Goal: Information Seeking & Learning: Check status

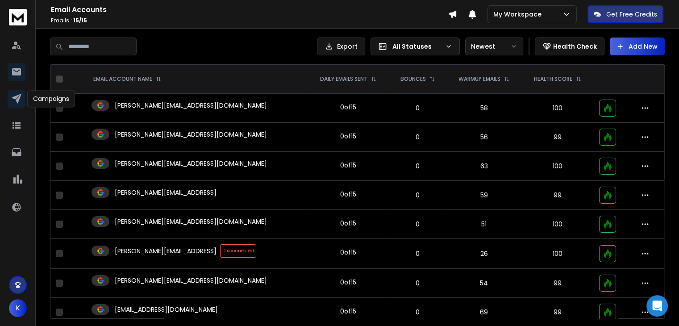
click at [18, 98] on icon at bounding box center [16, 98] width 9 height 9
click at [16, 154] on icon at bounding box center [16, 152] width 9 height 8
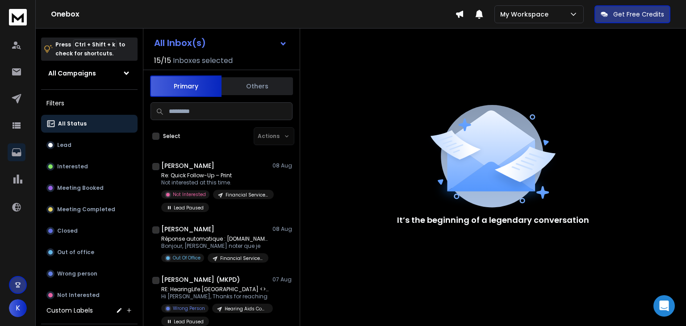
scroll to position [166, 0]
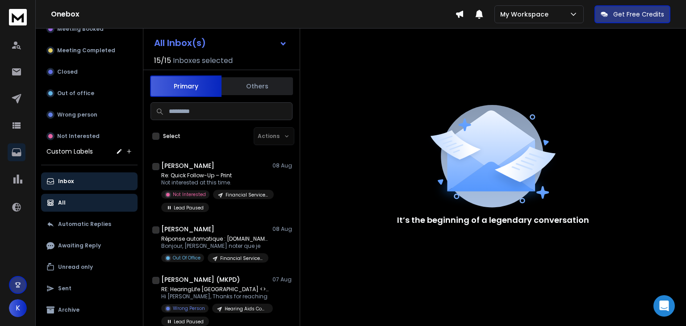
click at [81, 200] on button "All" at bounding box center [89, 203] width 96 height 18
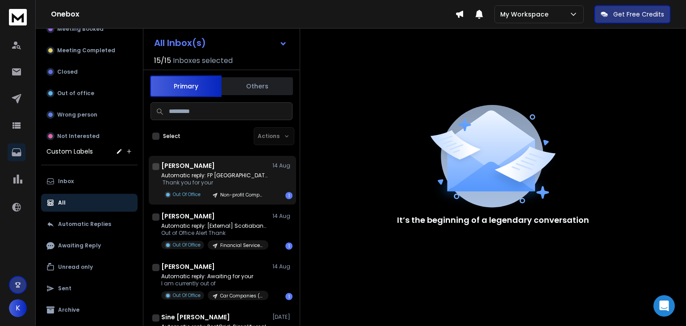
click at [225, 170] on div "Francine Zucco 14 Aug Automatic reply: FP Canada <> ﻿ Thank you for your Out Of…" at bounding box center [226, 180] width 131 height 38
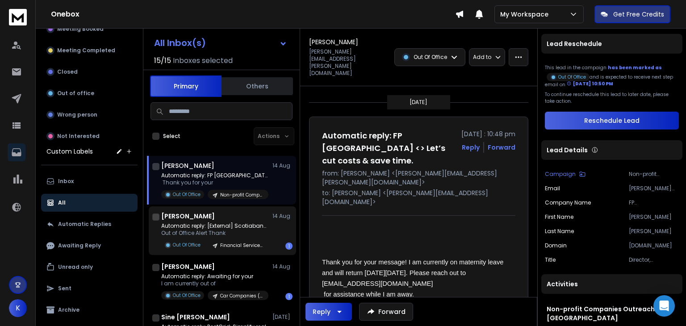
click at [238, 222] on div "Arfeen 14 Aug Automatic reply: [External] Scotiabank <> Out of Office Alert Tha…" at bounding box center [226, 231] width 131 height 38
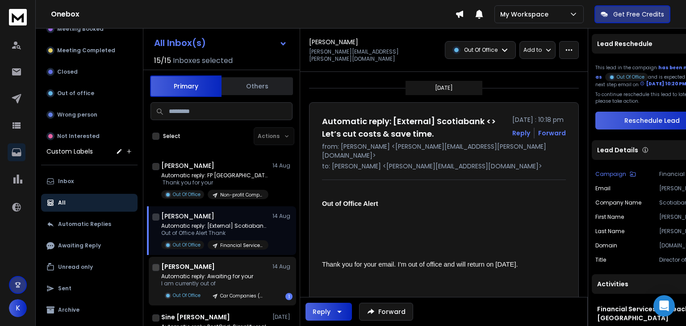
click at [243, 267] on div "Steven Reed 14 Aug" at bounding box center [226, 266] width 131 height 9
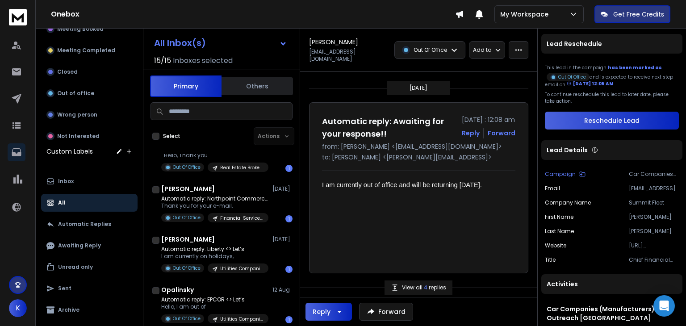
scroll to position [175, 0]
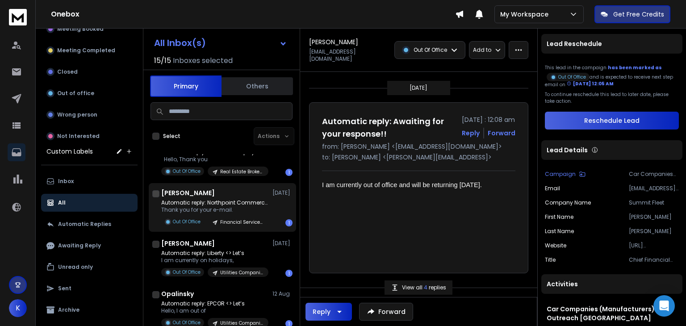
click at [259, 196] on div "Christine Armstrong 13 Aug" at bounding box center [226, 192] width 131 height 9
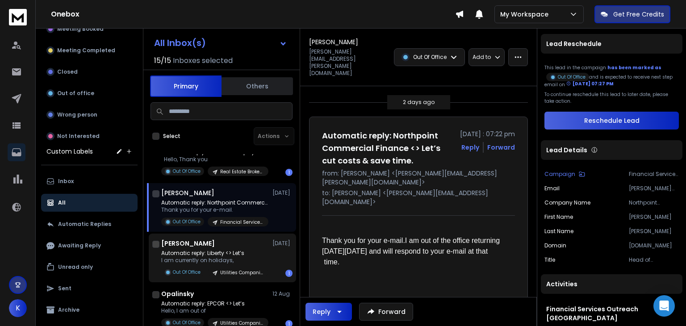
click at [255, 246] on div "Cesar F. Martinez 13 Aug" at bounding box center [226, 243] width 131 height 9
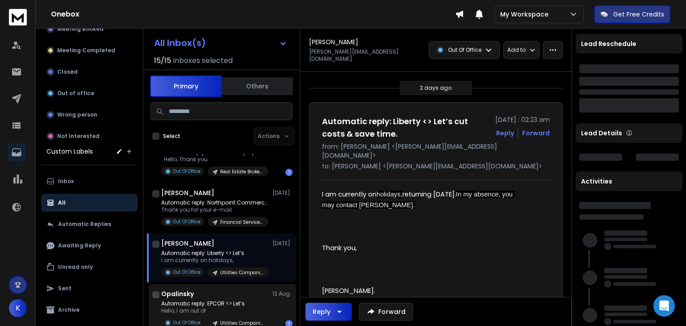
click at [254, 291] on div "Opalinsky 12 Aug" at bounding box center [226, 293] width 131 height 9
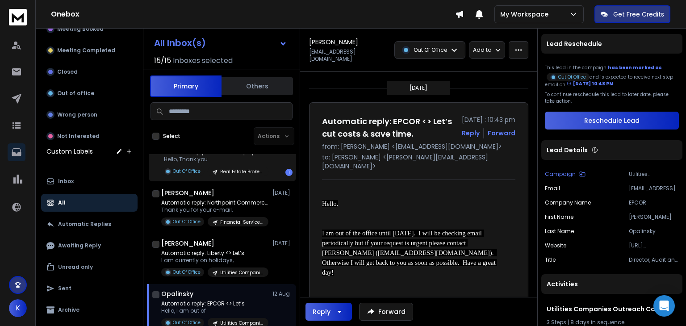
click at [277, 175] on div "Automatic reply: PostGrid: Simplify real ﻿ ﻿ Hello, Thank you Out Of Office Rea…" at bounding box center [226, 162] width 131 height 27
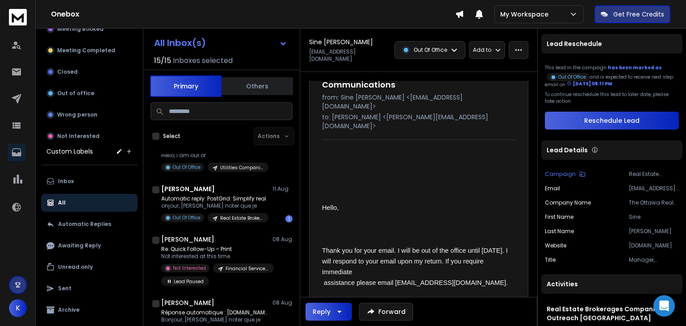
scroll to position [369, 0]
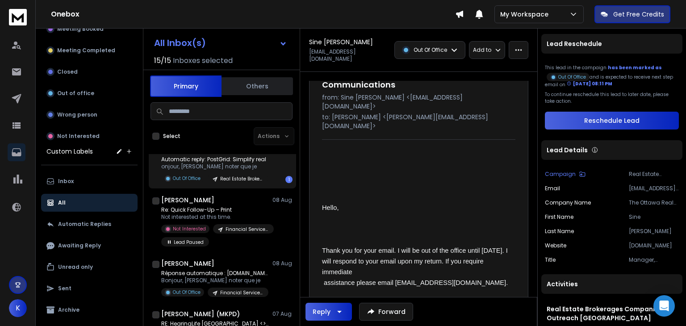
click at [273, 165] on div "Automatic reply: PostGrid: Simplify real onjour, Veuillez noter que je Out Of O…" at bounding box center [226, 169] width 131 height 27
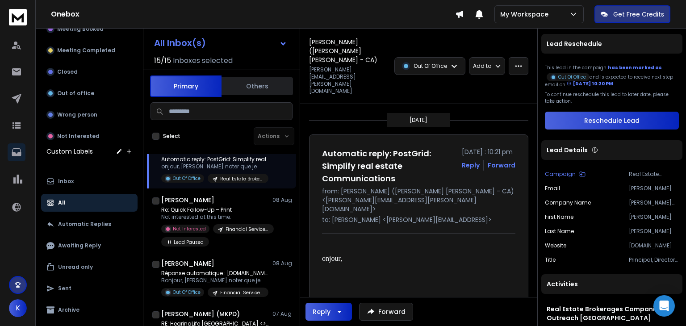
click at [300, 196] on div "All Inbox(s) 15 / 15 Inboxes selected Primary Others Select Actions Francine Zu…" at bounding box center [221, 192] width 157 height 326
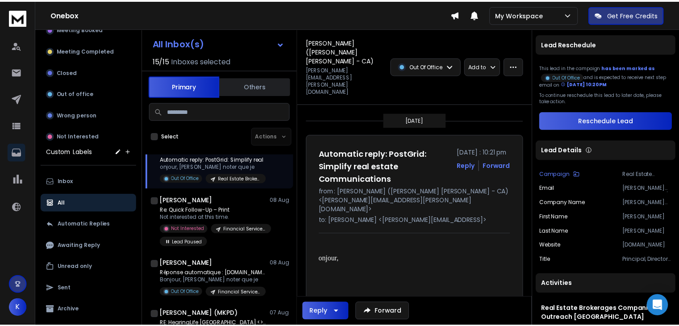
scroll to position [0, 0]
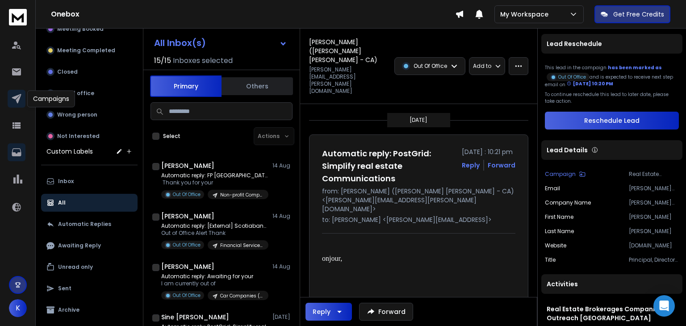
click at [12, 94] on icon at bounding box center [16, 98] width 11 height 11
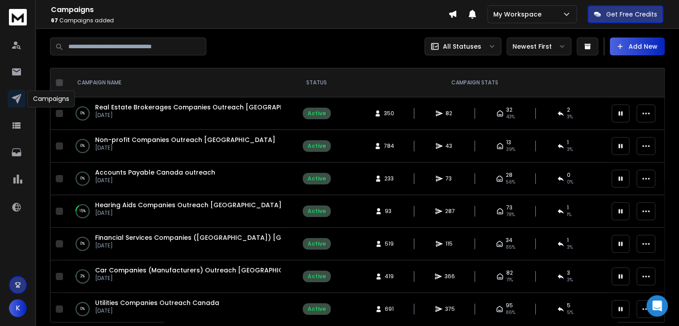
click at [232, 41] on div at bounding box center [204, 46] width 308 height 18
click at [206, 304] on span "Utilities Companies Outreach Canada" at bounding box center [157, 302] width 124 height 9
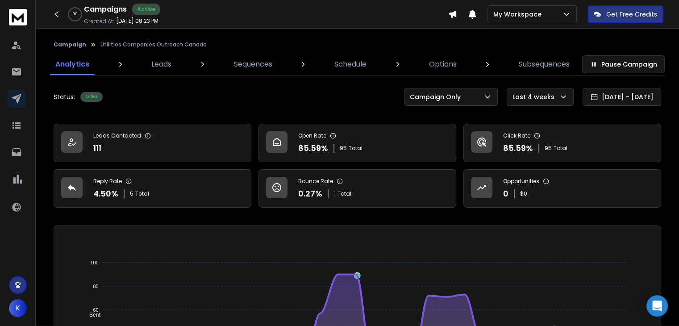
click at [520, 94] on p "Last 4 weeks" at bounding box center [535, 96] width 46 height 9
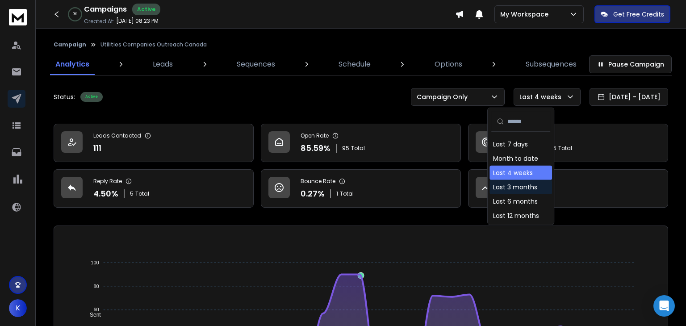
click at [527, 186] on div "Last 3 months" at bounding box center [515, 187] width 44 height 9
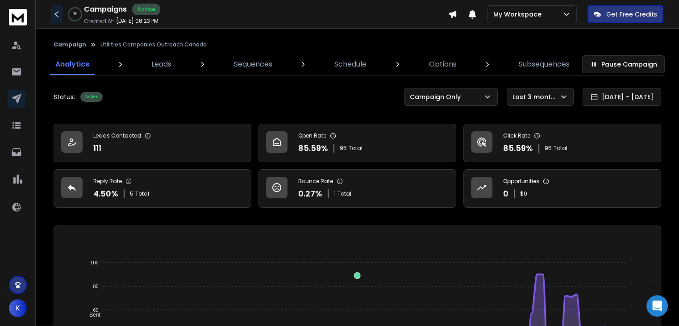
click at [58, 18] on icon at bounding box center [57, 14] width 8 height 8
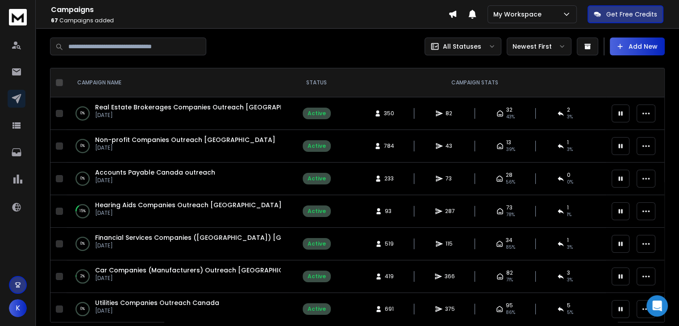
click at [217, 209] on p "[DATE]" at bounding box center [188, 212] width 186 height 7
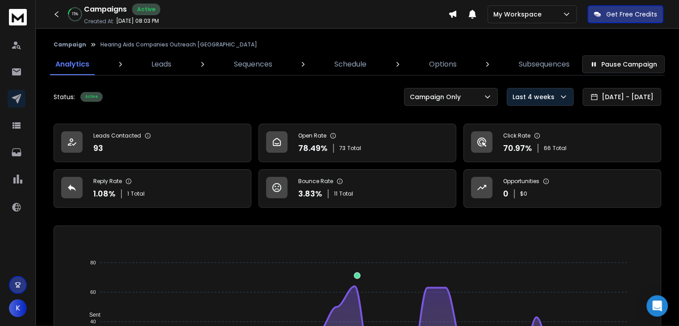
click at [521, 99] on p "Last 4 weeks" at bounding box center [535, 96] width 46 height 9
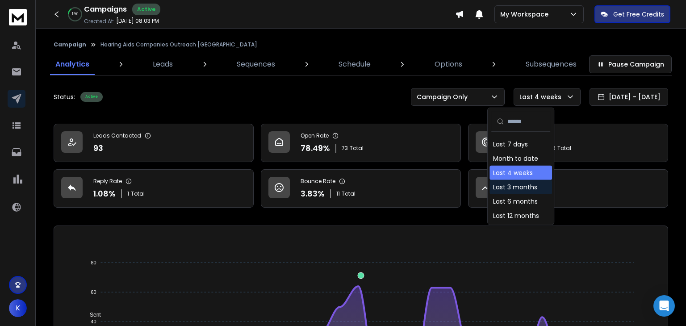
click at [504, 183] on div "Last 3 months" at bounding box center [515, 187] width 44 height 9
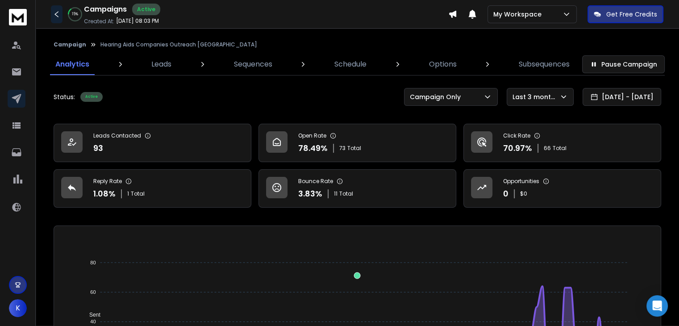
click at [57, 10] on icon at bounding box center [57, 14] width 8 height 8
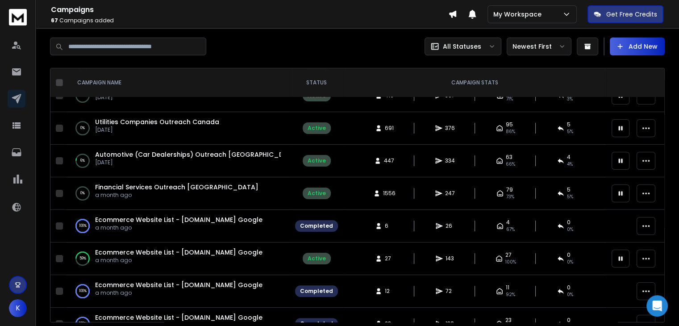
scroll to position [179, 0]
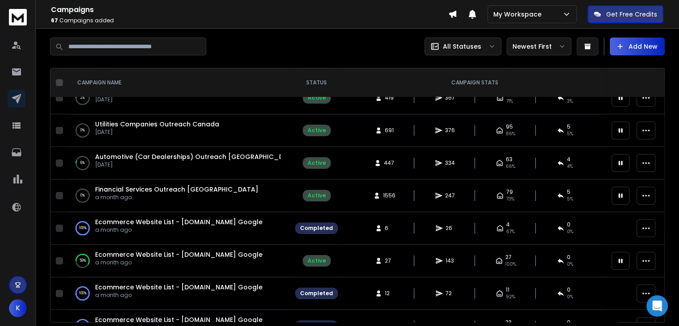
click at [175, 191] on span "Financial Services Outreach [GEOGRAPHIC_DATA]" at bounding box center [176, 189] width 163 height 9
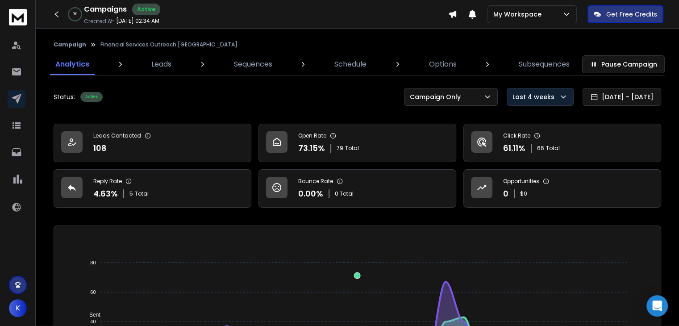
click at [525, 99] on p "Last 4 weeks" at bounding box center [535, 96] width 46 height 9
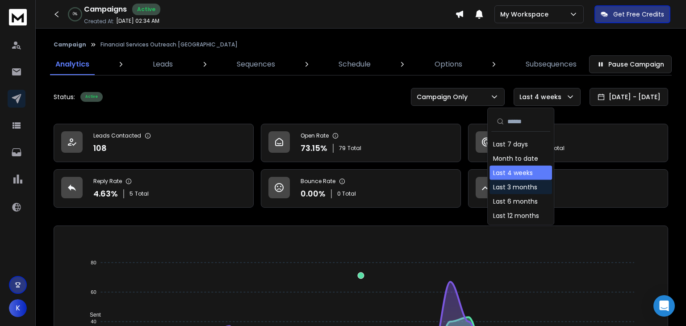
click at [508, 189] on div "Last 3 months" at bounding box center [515, 187] width 44 height 9
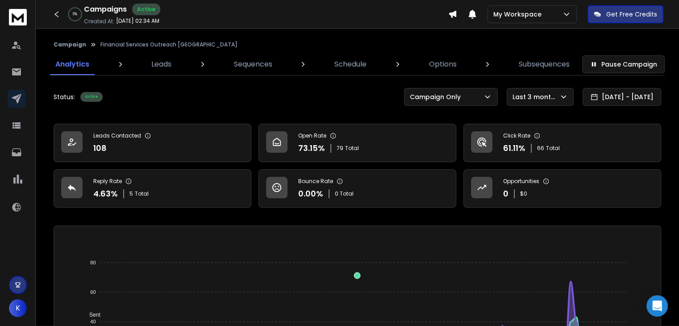
click at [56, 15] on icon at bounding box center [56, 14] width 4 height 6
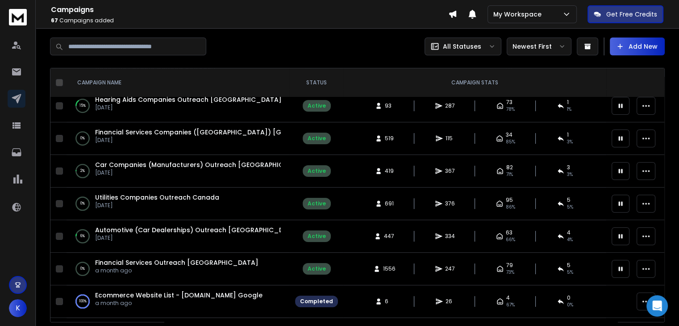
scroll to position [103, 0]
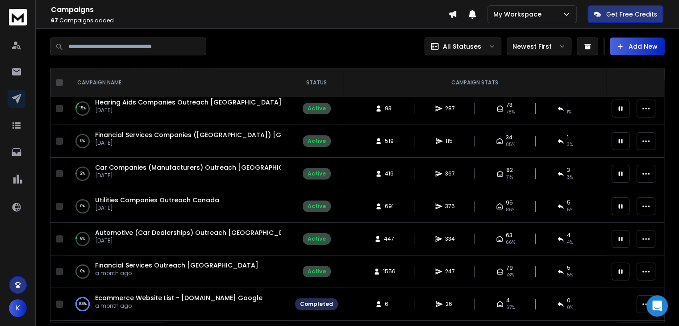
click at [218, 265] on div "0 % Financial Services Outreach Canada a month ago" at bounding box center [177, 271] width 205 height 21
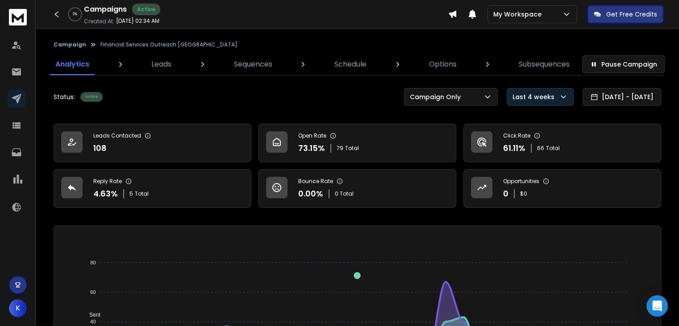
click at [520, 101] on button "Last 4 weeks" at bounding box center [540, 97] width 67 height 18
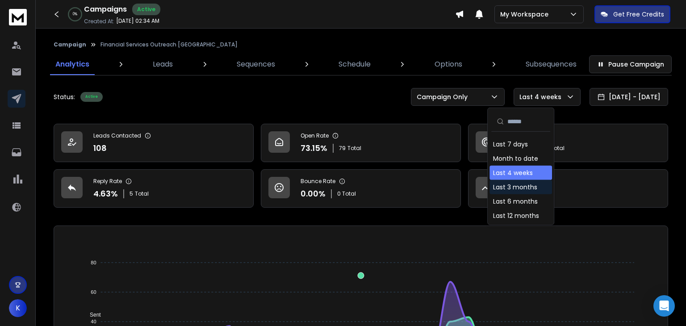
click at [518, 183] on div "Last 3 months" at bounding box center [515, 187] width 44 height 9
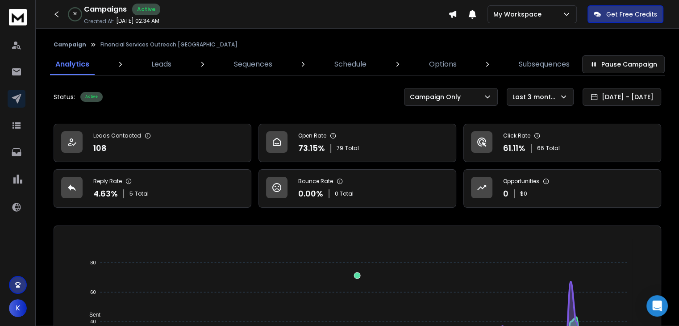
click at [417, 41] on div "Campaign Financial Services Outreach Canada" at bounding box center [357, 44] width 615 height 14
click at [54, 14] on icon at bounding box center [57, 14] width 8 height 8
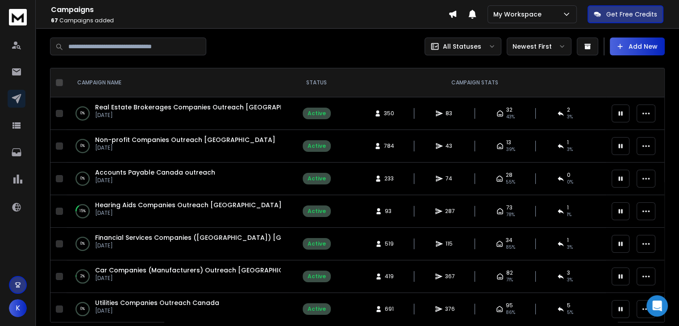
click at [182, 240] on span "Financial Services Companies ([GEOGRAPHIC_DATA]) [GEOGRAPHIC_DATA] outreach" at bounding box center [235, 237] width 281 height 9
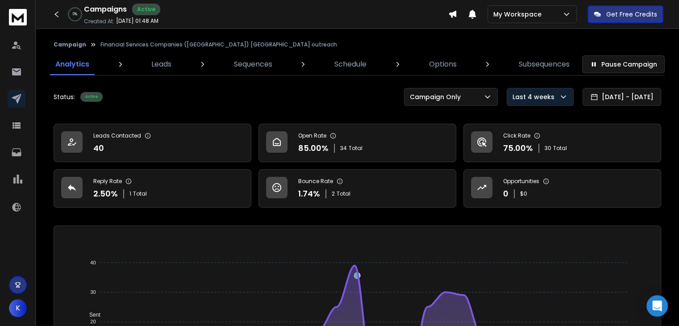
click at [526, 100] on p "Last 4 weeks" at bounding box center [535, 96] width 46 height 9
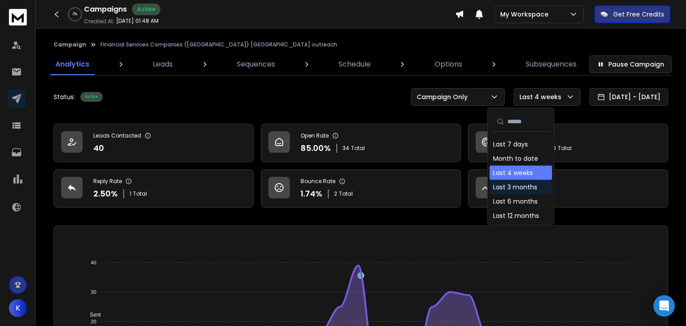
click at [517, 188] on div "Last 3 months" at bounding box center [515, 187] width 44 height 9
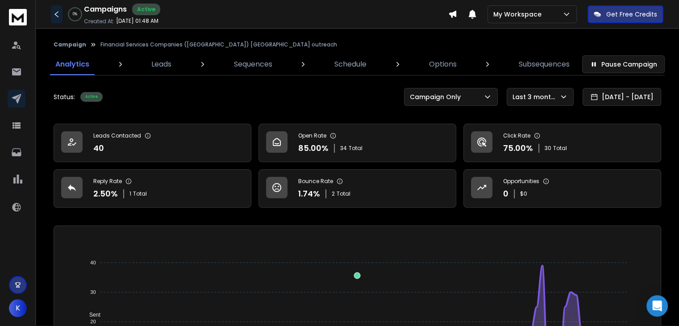
click at [55, 16] on icon at bounding box center [57, 14] width 8 height 8
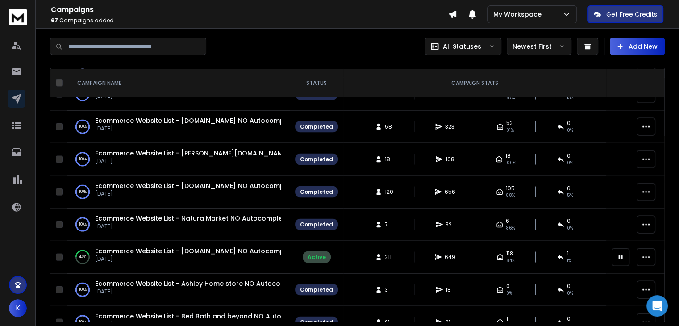
scroll to position [1894, 0]
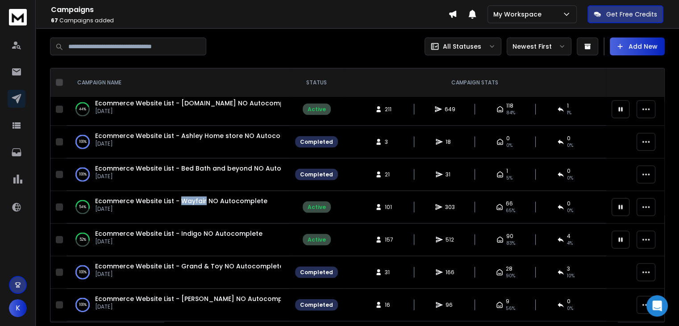
click at [183, 199] on link "Ecommerce Website List - Wayfair NO Autocomplete" at bounding box center [181, 200] width 172 height 9
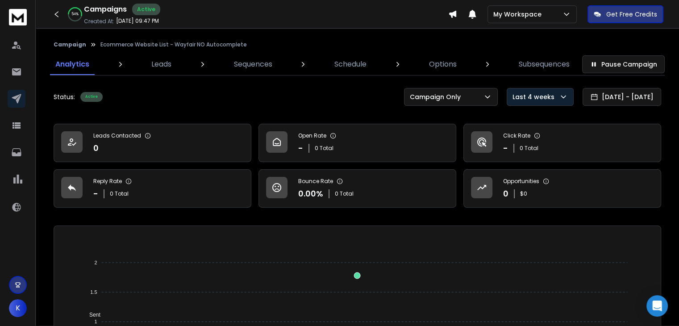
click at [512, 93] on p "Last 4 weeks" at bounding box center [535, 96] width 46 height 9
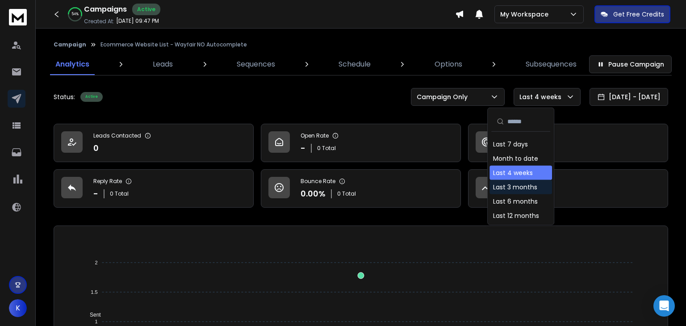
click at [508, 186] on div "Last 3 months" at bounding box center [515, 187] width 44 height 9
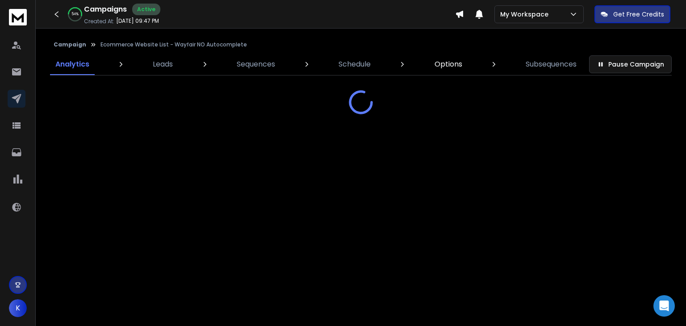
click at [452, 65] on p "Options" at bounding box center [448, 64] width 28 height 11
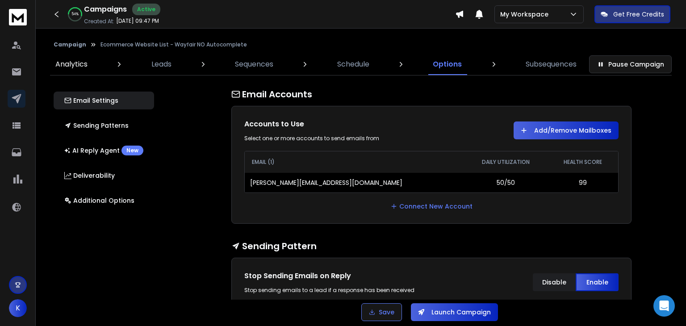
click at [79, 64] on p "Analytics" at bounding box center [71, 64] width 32 height 11
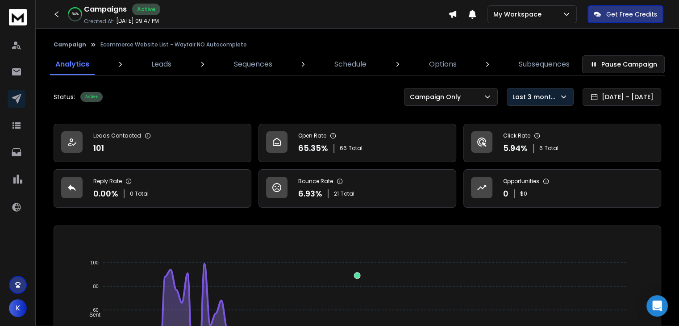
click at [512, 94] on p "Last 3 months" at bounding box center [535, 96] width 47 height 9
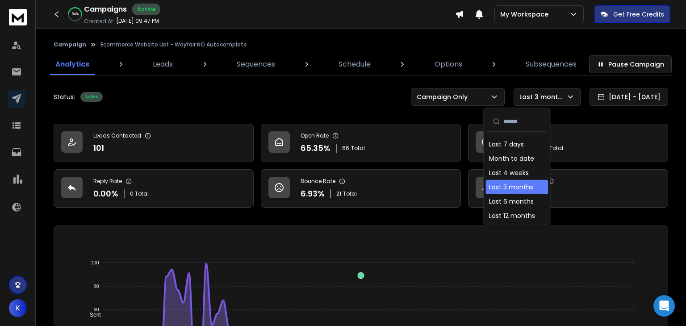
click at [515, 190] on div "Last 3 months" at bounding box center [511, 187] width 44 height 9
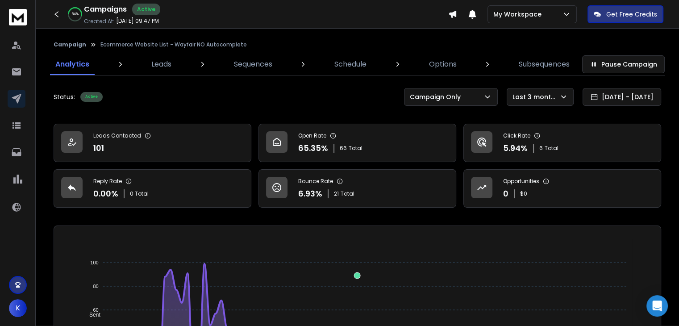
click at [289, 100] on div "Status: Active Pause Campaign Campaign Only Last 3 months 15 May 2025 - 16 Aug …" at bounding box center [357, 97] width 607 height 18
click at [56, 17] on icon at bounding box center [57, 14] width 8 height 8
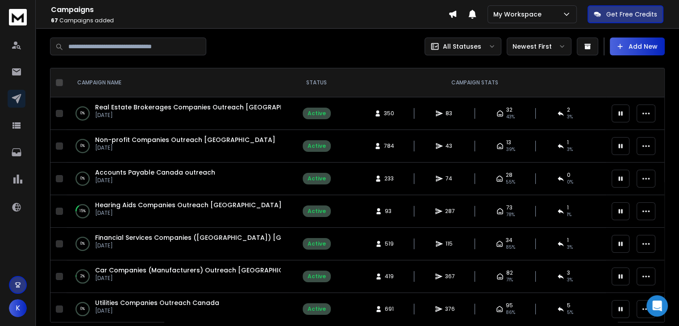
scroll to position [334, 0]
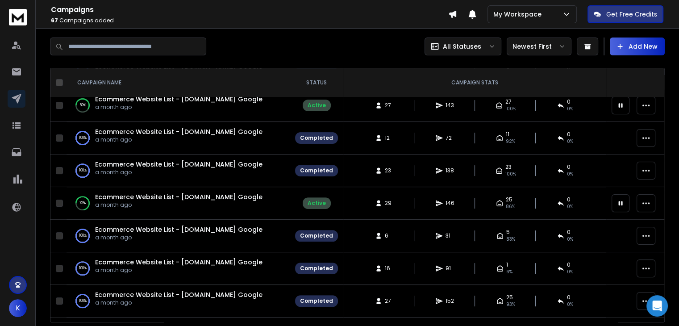
click at [191, 201] on p "a month ago" at bounding box center [178, 204] width 167 height 7
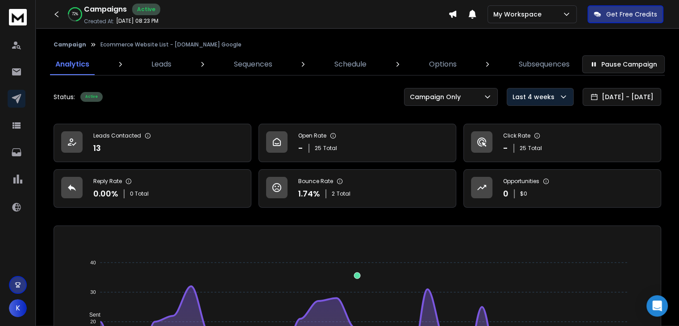
click at [512, 99] on p "Last 4 weeks" at bounding box center [535, 96] width 46 height 9
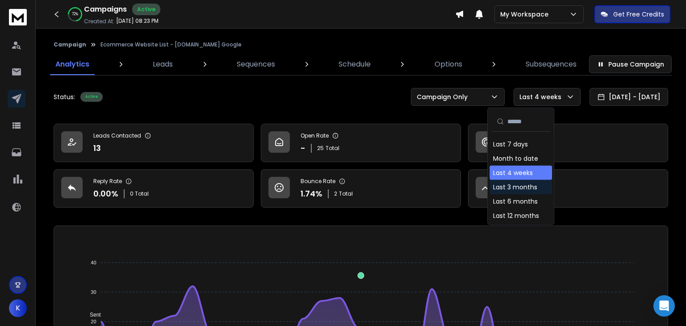
click at [516, 183] on div "Last 3 months" at bounding box center [515, 187] width 44 height 9
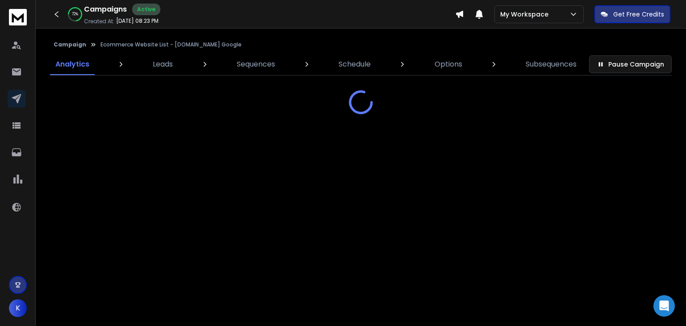
click at [375, 35] on div "Campaign Ecommerce Website List - southshorefurniture.com Google Analytics Lead…" at bounding box center [361, 79] width 650 height 100
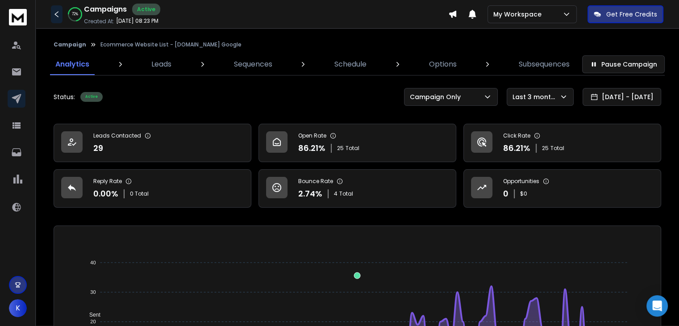
click at [62, 11] on button at bounding box center [57, 14] width 12 height 18
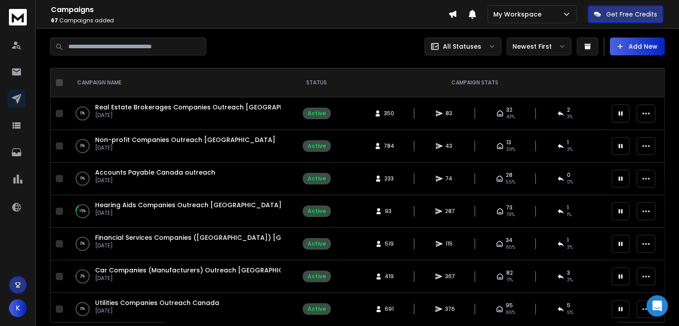
scroll to position [237, 0]
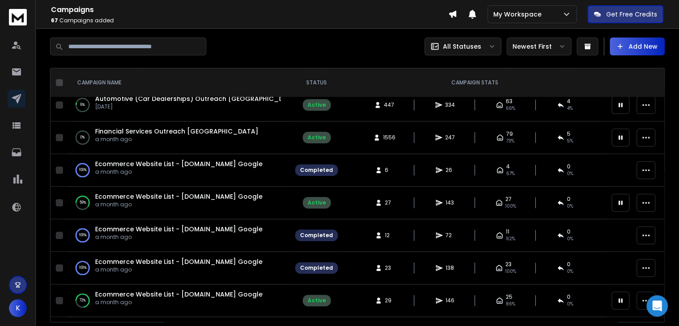
click at [212, 193] on span "Ecommerce Website List - [DOMAIN_NAME] Google" at bounding box center [178, 196] width 167 height 9
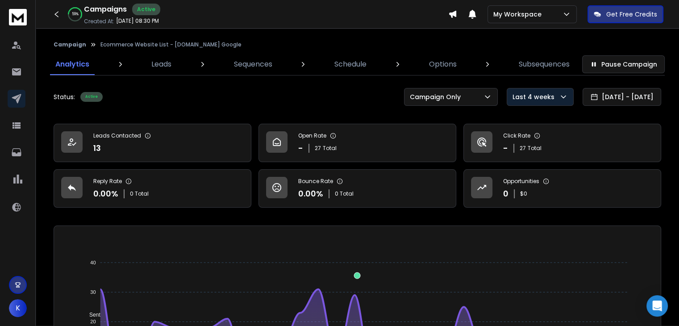
click at [520, 100] on p "Last 4 weeks" at bounding box center [535, 96] width 46 height 9
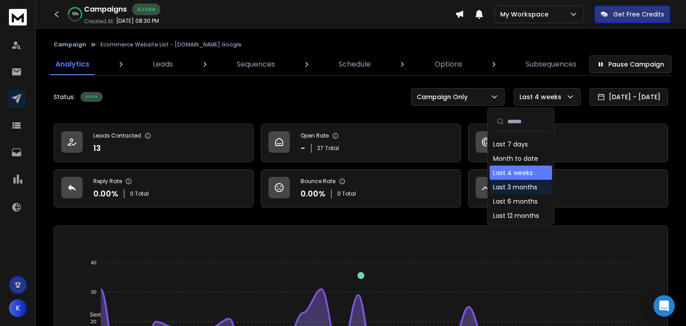
click at [508, 184] on div "Last 3 months" at bounding box center [515, 187] width 44 height 9
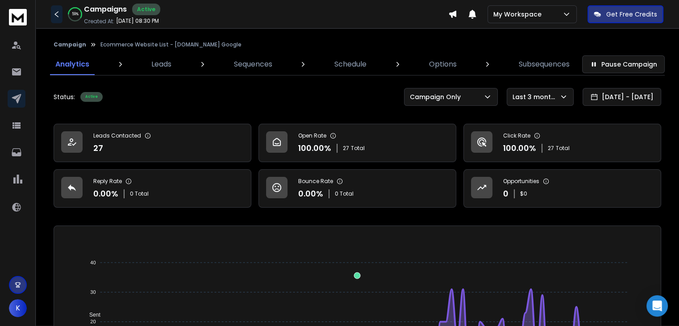
click at [55, 22] on button at bounding box center [57, 14] width 12 height 18
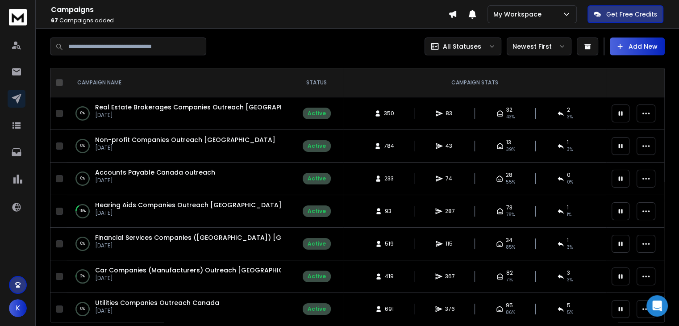
scroll to position [952, 0]
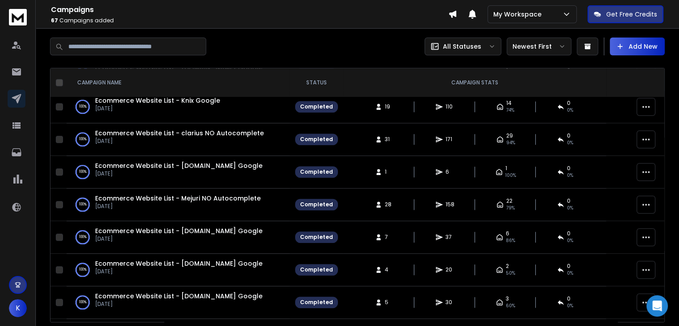
click at [210, 206] on p "[DATE]" at bounding box center [178, 206] width 166 height 7
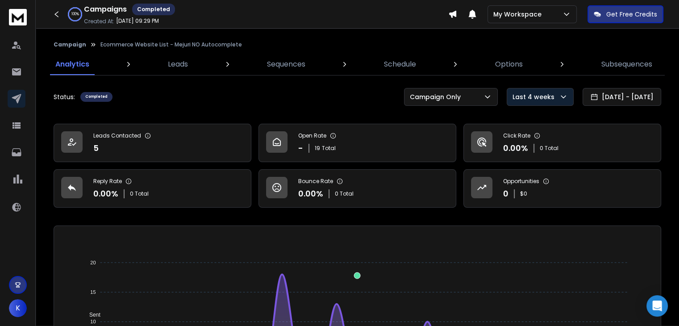
click at [527, 92] on button "Last 4 weeks" at bounding box center [540, 97] width 67 height 18
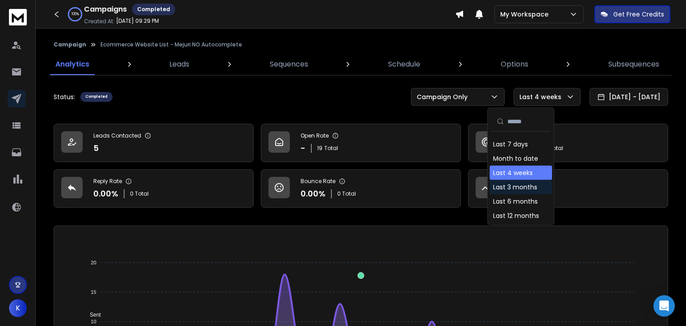
click at [525, 184] on div "Last 3 months" at bounding box center [515, 187] width 44 height 9
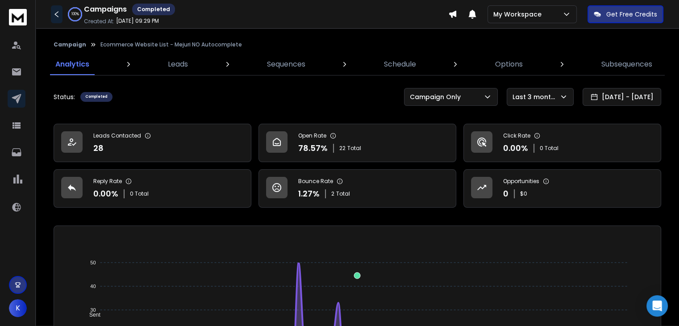
click at [55, 12] on icon at bounding box center [57, 14] width 8 height 8
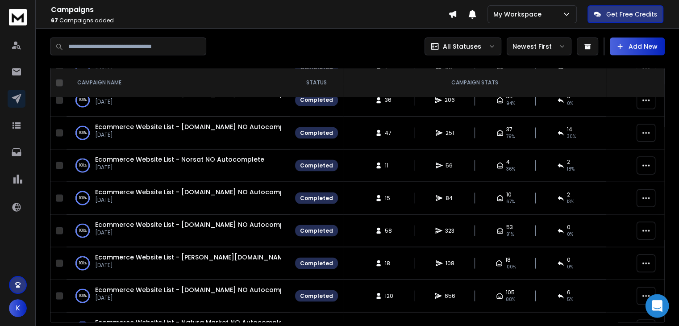
scroll to position [1926, 0]
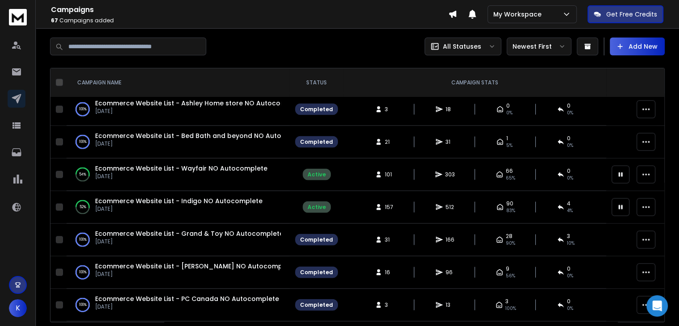
click at [212, 205] on p "[DATE]" at bounding box center [178, 208] width 167 height 7
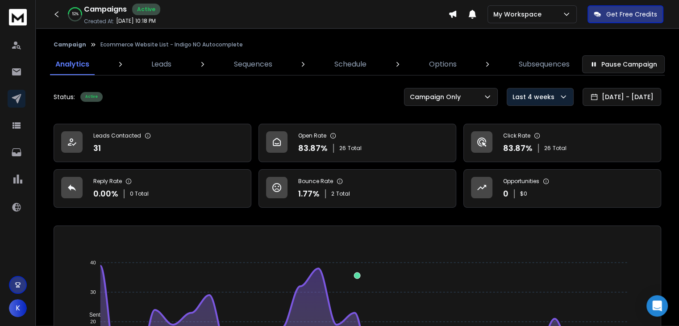
click at [559, 100] on icon "button" at bounding box center [563, 96] width 9 height 9
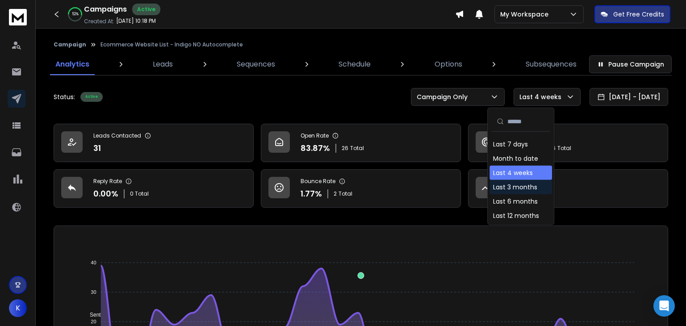
click at [507, 183] on div "Last 3 months" at bounding box center [515, 187] width 44 height 9
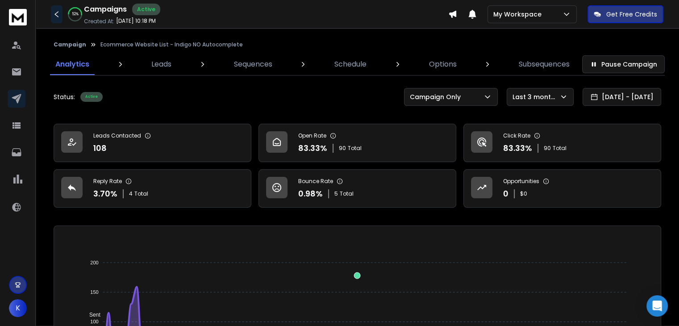
click at [57, 13] on icon at bounding box center [57, 14] width 8 height 8
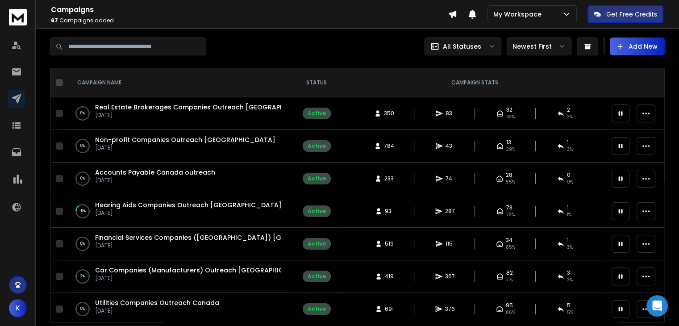
scroll to position [789, 0]
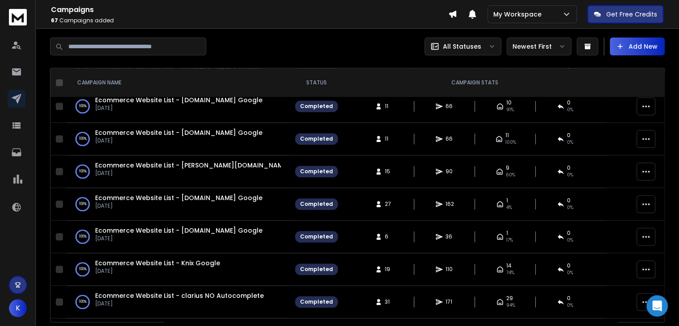
click at [202, 193] on span "Ecommerce Website List - [DOMAIN_NAME] Google" at bounding box center [178, 197] width 167 height 9
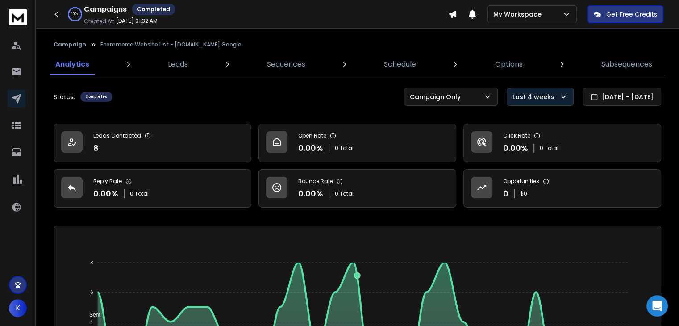
click at [507, 88] on button "Last 4 weeks" at bounding box center [540, 97] width 67 height 18
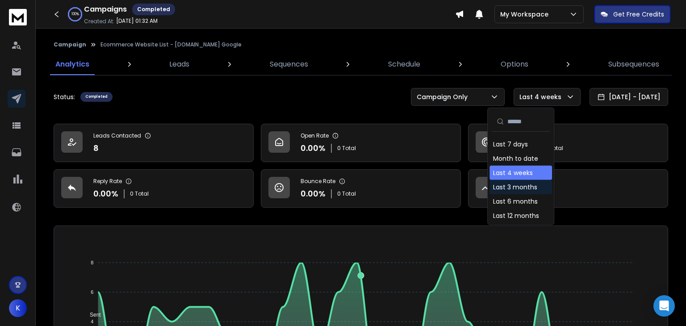
click at [520, 186] on div "Last 3 months" at bounding box center [515, 187] width 44 height 9
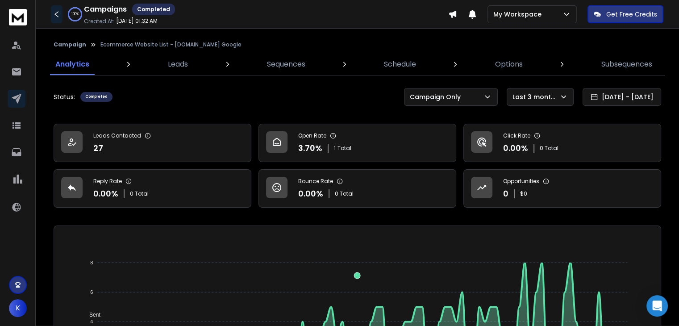
click at [57, 13] on icon at bounding box center [57, 14] width 8 height 8
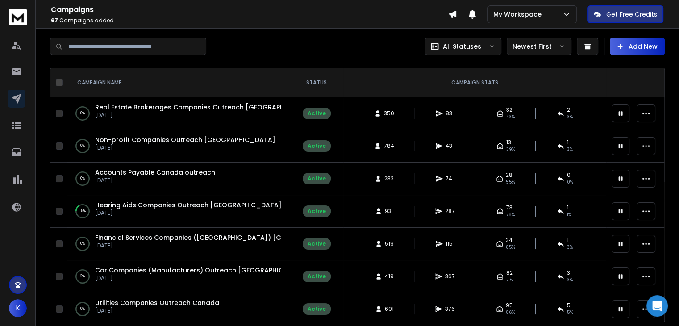
scroll to position [1421, 0]
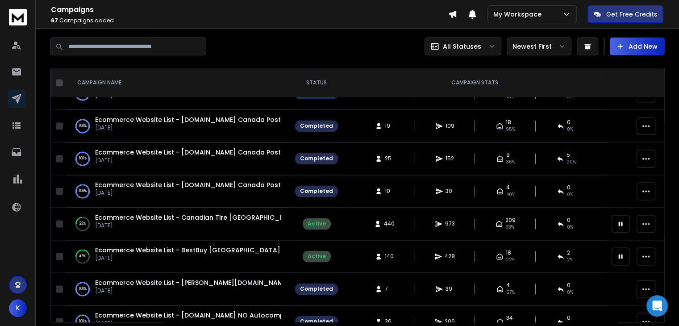
click at [154, 222] on p "[DATE]" at bounding box center [188, 225] width 186 height 7
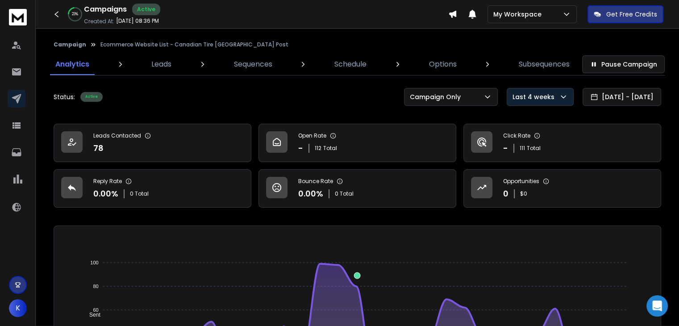
click at [526, 95] on p "Last 4 weeks" at bounding box center [535, 96] width 46 height 9
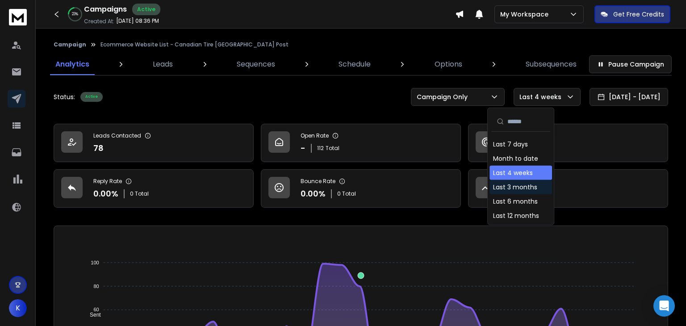
click at [514, 183] on div "Last 3 months" at bounding box center [515, 187] width 44 height 9
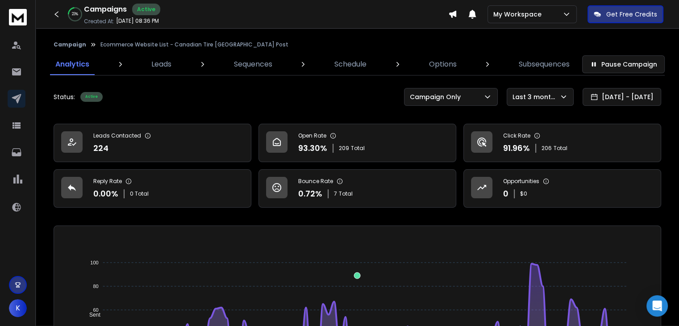
click at [55, 21] on button at bounding box center [57, 14] width 12 height 18
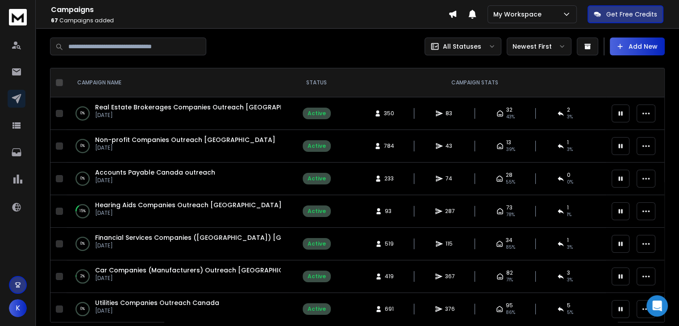
scroll to position [1421, 0]
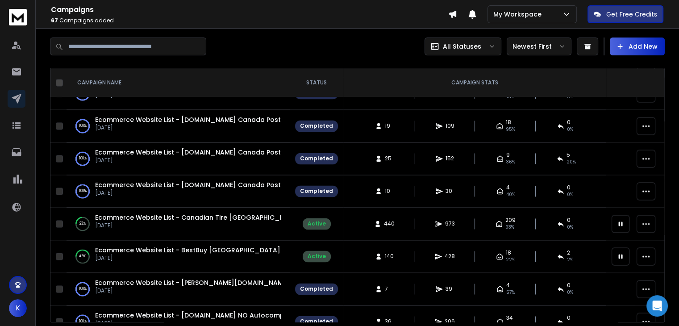
click at [214, 240] on td "45 % Ecommerce Website List - BestBuy Canada Post 3 months ago" at bounding box center [178, 256] width 223 height 33
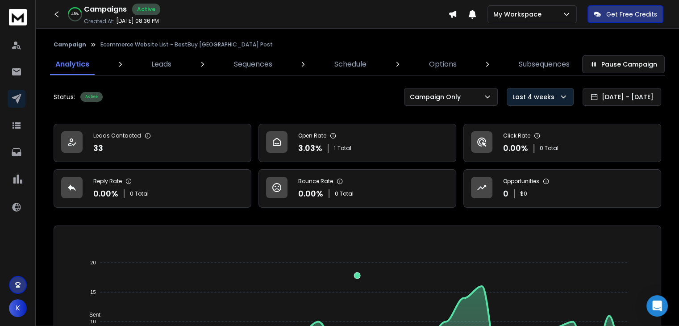
click at [512, 95] on p "Last 4 weeks" at bounding box center [535, 96] width 46 height 9
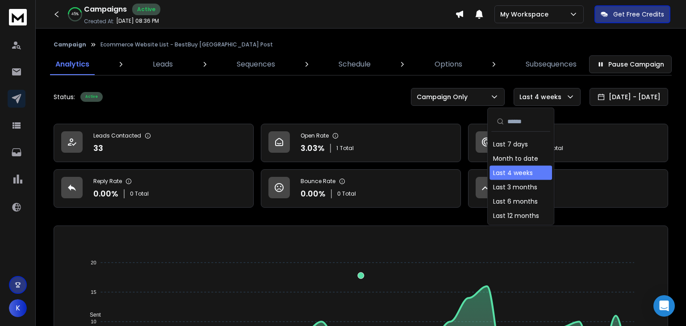
click at [518, 168] on div "Last 4 weeks" at bounding box center [513, 172] width 40 height 9
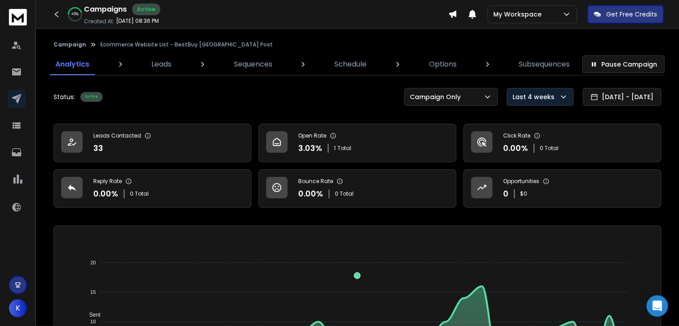
click at [528, 97] on p "Last 4 weeks" at bounding box center [535, 96] width 46 height 9
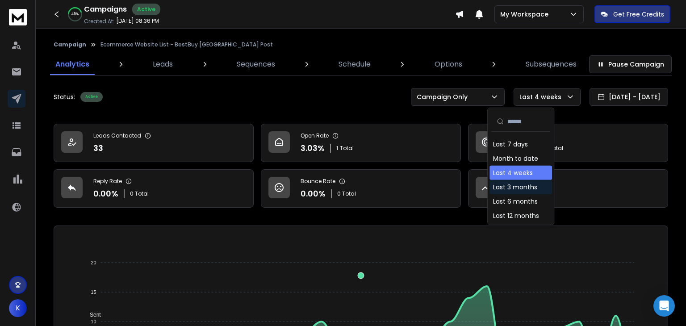
click at [512, 181] on div "Last 3 months" at bounding box center [520, 187] width 62 height 14
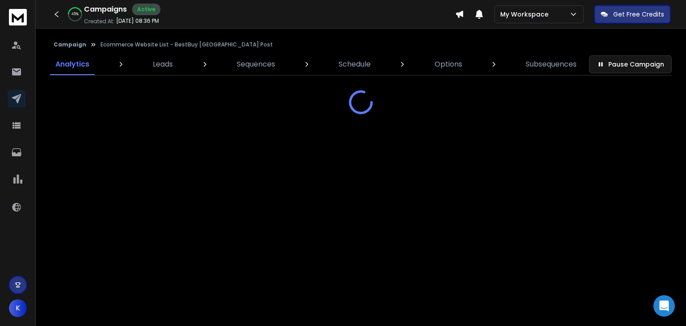
click at [383, 49] on div "Campaign Ecommerce Website List - BestBuy Canada Post" at bounding box center [360, 44] width 621 height 14
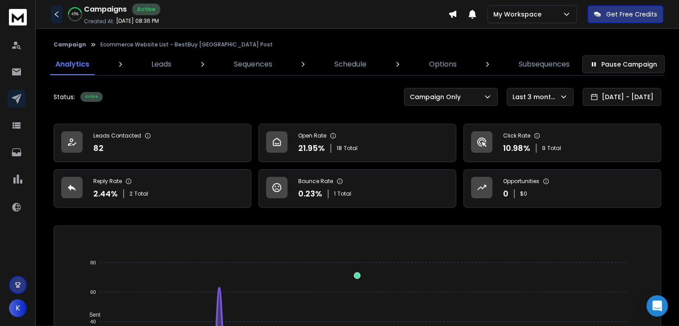
click at [52, 13] on button at bounding box center [57, 14] width 12 height 18
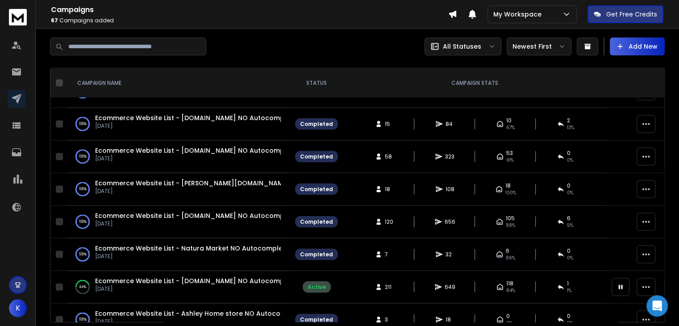
scroll to position [1757, 0]
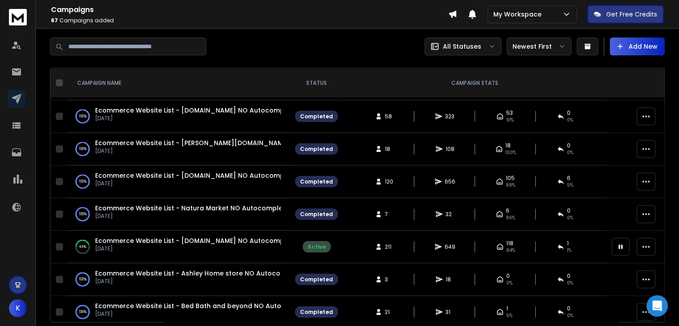
click at [199, 245] on p "[DATE]" at bounding box center [188, 248] width 186 height 7
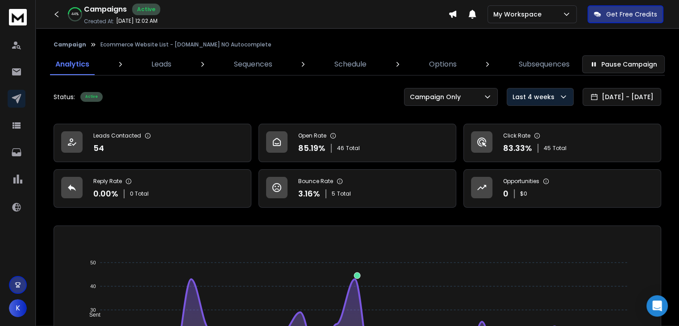
click at [516, 101] on p "Last 4 weeks" at bounding box center [535, 96] width 46 height 9
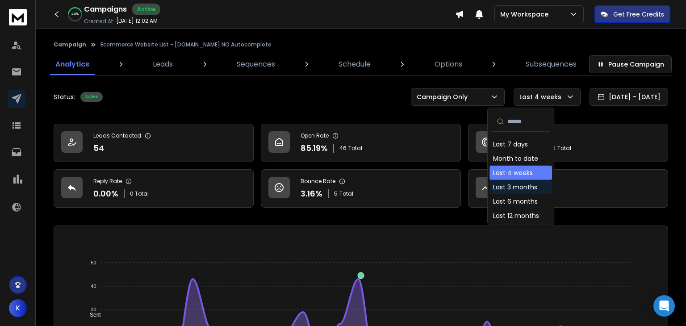
click at [523, 184] on div "Last 3 months" at bounding box center [515, 187] width 44 height 9
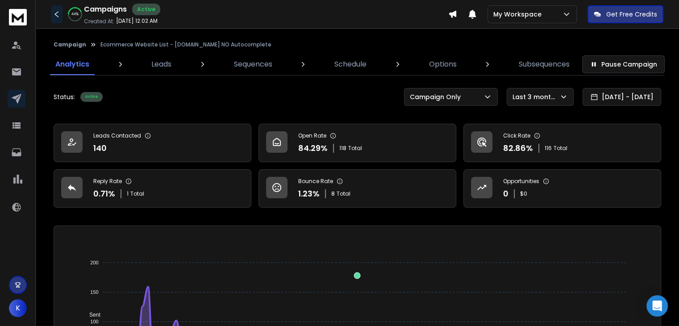
click at [56, 14] on icon at bounding box center [57, 14] width 8 height 8
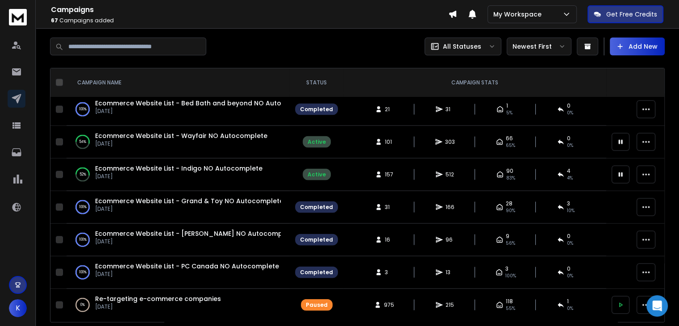
scroll to position [496, 0]
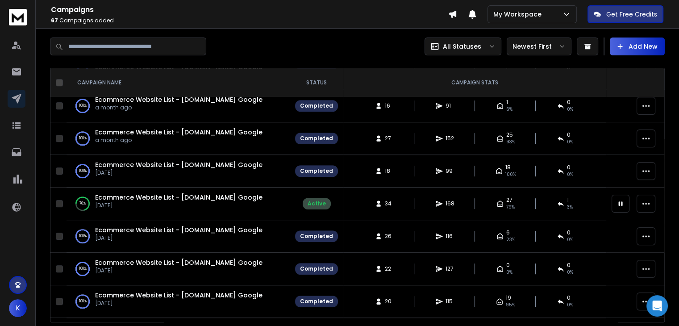
click at [207, 196] on span "Ecommerce Website List - [DOMAIN_NAME] Google" at bounding box center [178, 197] width 167 height 9
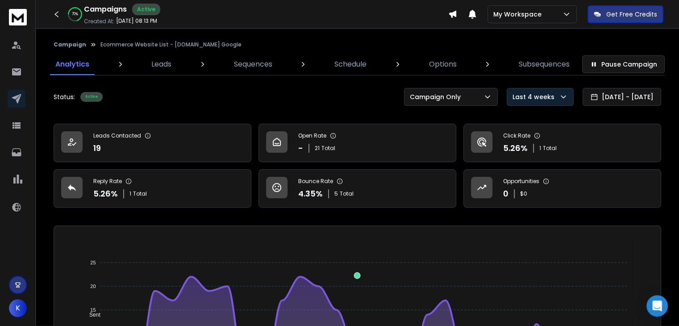
click at [525, 97] on p "Last 4 weeks" at bounding box center [535, 96] width 46 height 9
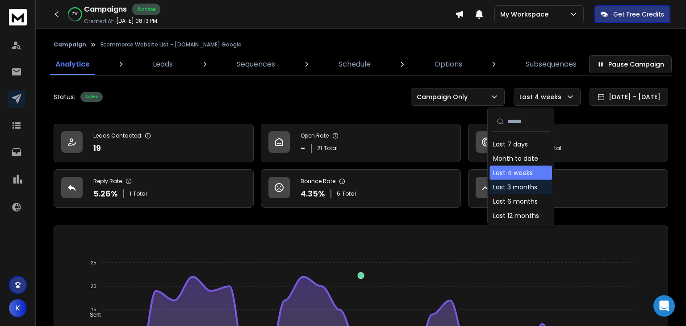
click at [510, 187] on div "Last 3 months" at bounding box center [515, 187] width 44 height 9
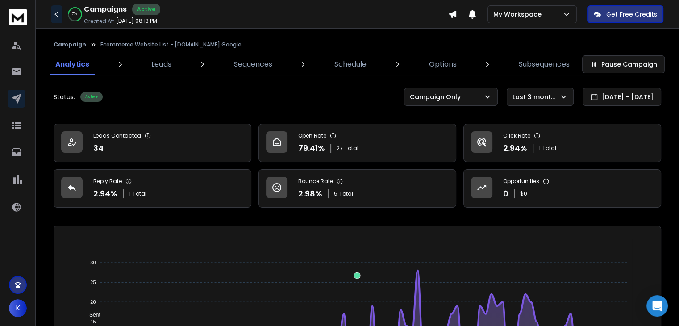
click at [58, 12] on icon at bounding box center [57, 14] width 8 height 8
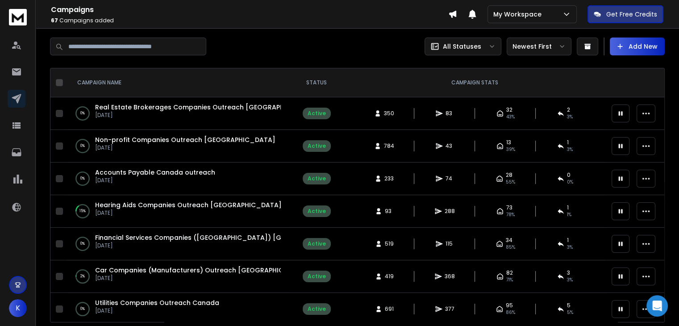
click at [322, 56] on div "Campaigns 67 Campaigns Added All Statuses Newest First Add New CAMPAIGN NAME ST…" at bounding box center [357, 179] width 615 height 285
click at [218, 280] on p "[DATE]" at bounding box center [188, 278] width 186 height 7
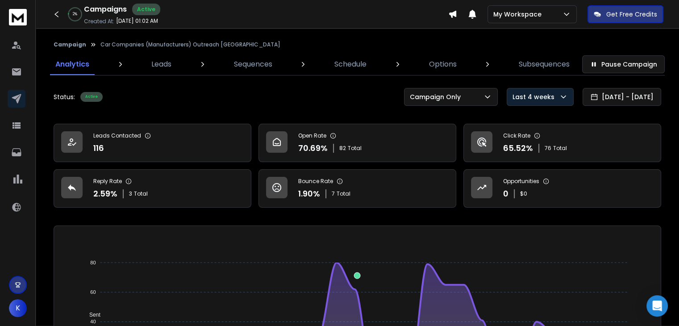
click at [528, 92] on button "Last 4 weeks" at bounding box center [540, 97] width 67 height 18
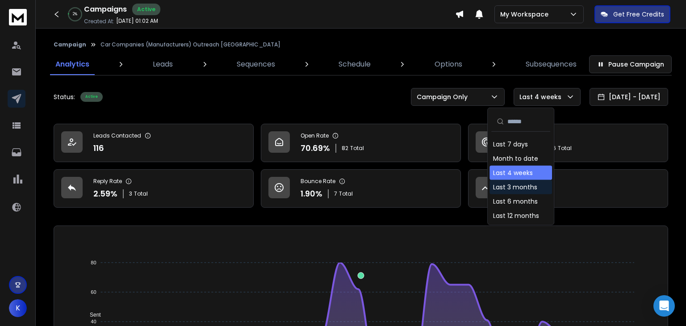
click at [512, 184] on div "Last 3 months" at bounding box center [515, 187] width 44 height 9
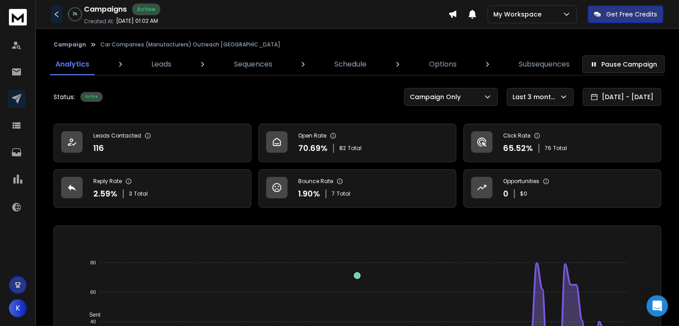
click at [56, 17] on icon at bounding box center [57, 14] width 8 height 8
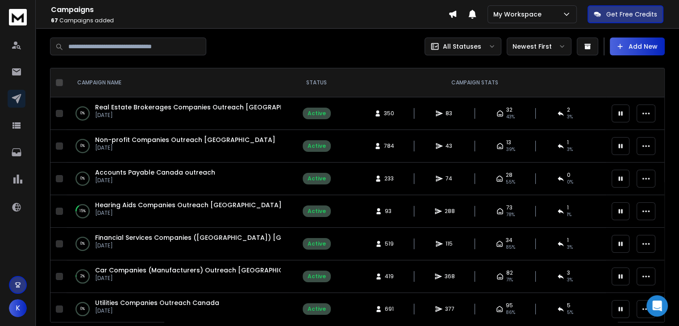
scroll to position [139, 0]
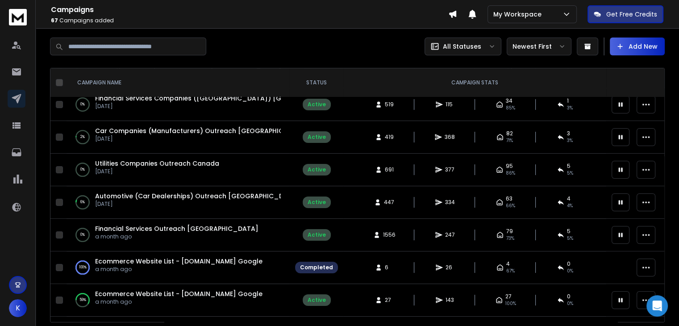
click at [196, 195] on span "Automotive (Car Dealerships) Outreach [GEOGRAPHIC_DATA]" at bounding box center [197, 195] width 204 height 9
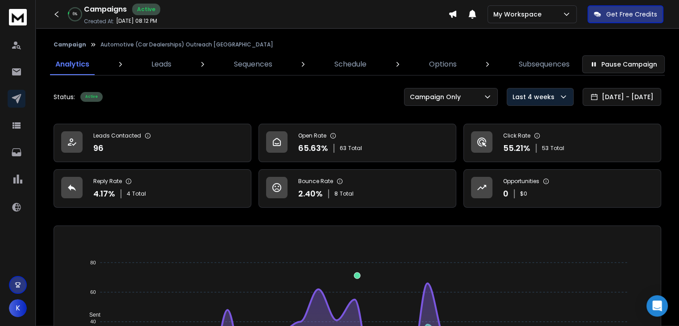
click at [559, 96] on icon "button" at bounding box center [563, 96] width 9 height 9
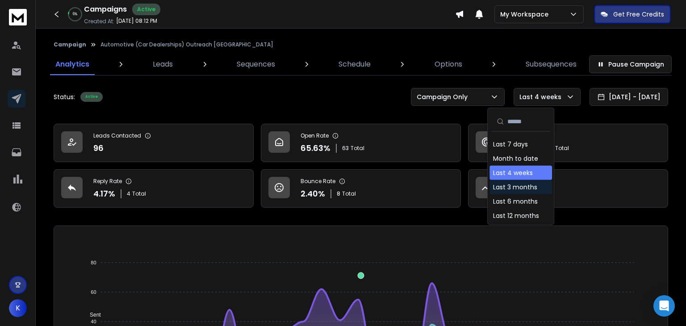
click at [527, 187] on div "Last 3 months" at bounding box center [515, 187] width 44 height 9
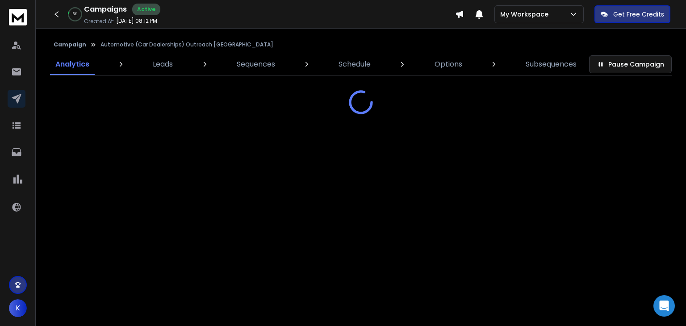
click at [288, 35] on div "Campaign Automotive (Car Dealerships) Outreach Canada Analytics Leads Sequences…" at bounding box center [361, 79] width 650 height 100
